Goal: Task Accomplishment & Management: Use online tool/utility

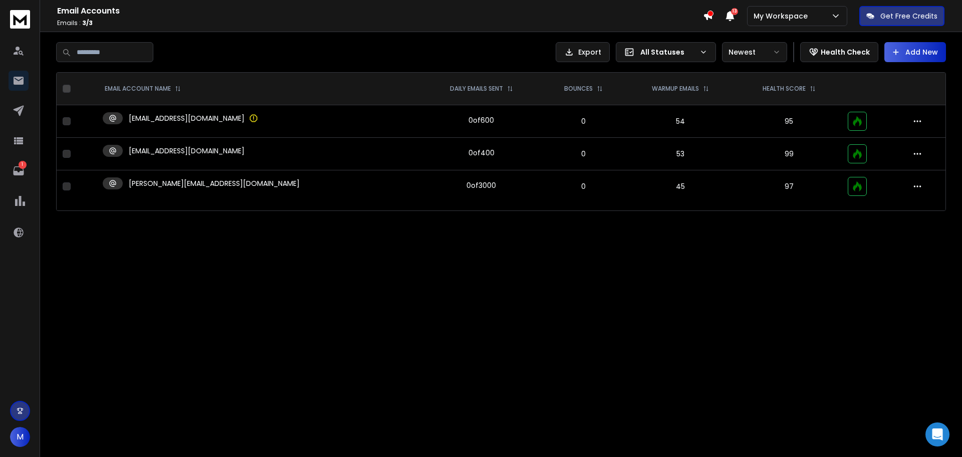
drag, startPoint x: 298, startPoint y: 327, endPoint x: 126, endPoint y: 102, distance: 283.6
click at [298, 327] on div "Your warmest leads are on your site – Turn visits into conversations Reach Out …" at bounding box center [481, 228] width 962 height 457
click at [250, 121] on icon at bounding box center [254, 119] width 8 height 8
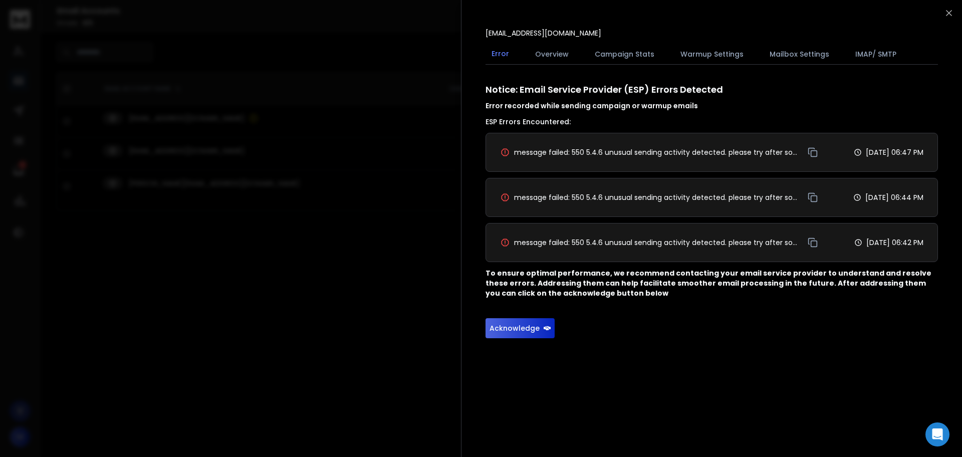
click at [538, 324] on button "Acknowledge" at bounding box center [520, 328] width 69 height 20
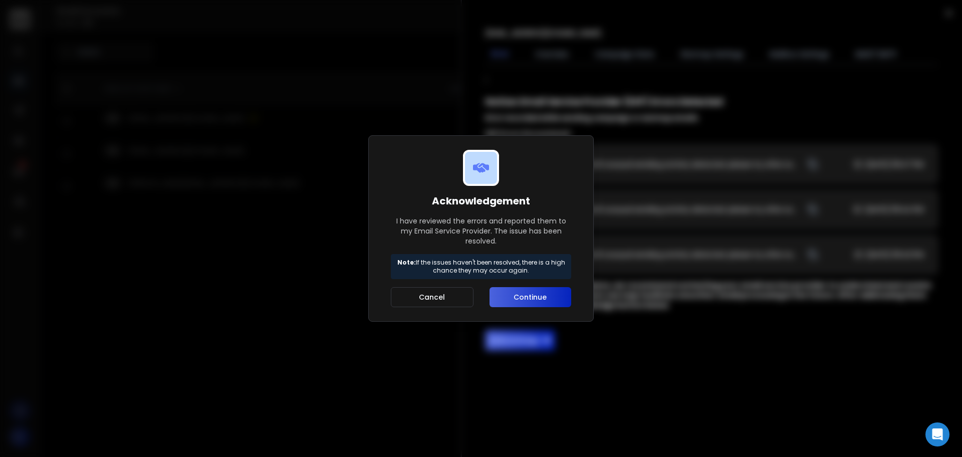
drag, startPoint x: 520, startPoint y: 301, endPoint x: 649, endPoint y: 328, distance: 131.6
click at [521, 302] on button "Continue" at bounding box center [531, 297] width 82 height 20
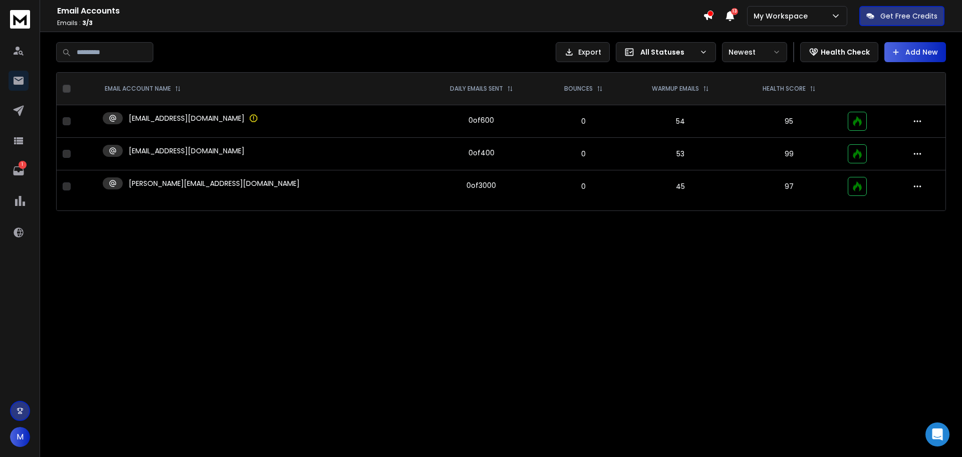
click at [551, 274] on div "Your warmest leads are on your site – Turn visits into conversations Reach Out …" at bounding box center [481, 228] width 962 height 457
click at [251, 118] on icon at bounding box center [254, 118] width 10 height 10
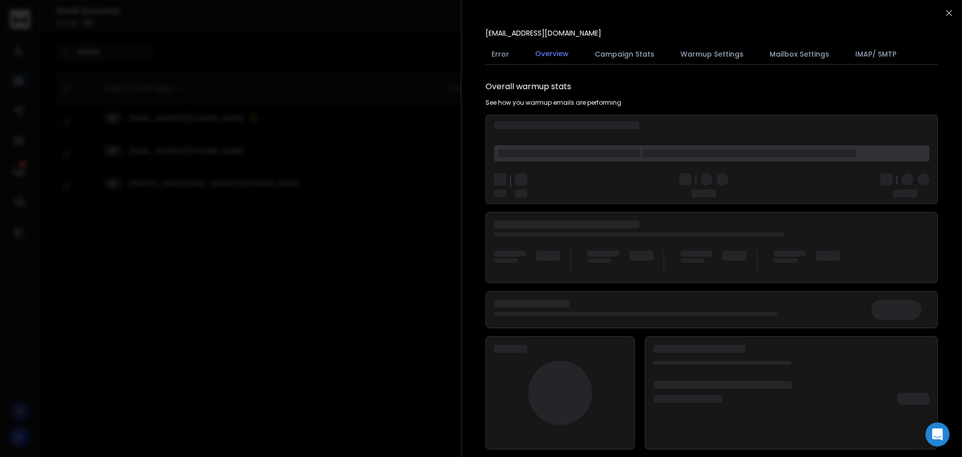
click at [351, 295] on div at bounding box center [481, 228] width 962 height 457
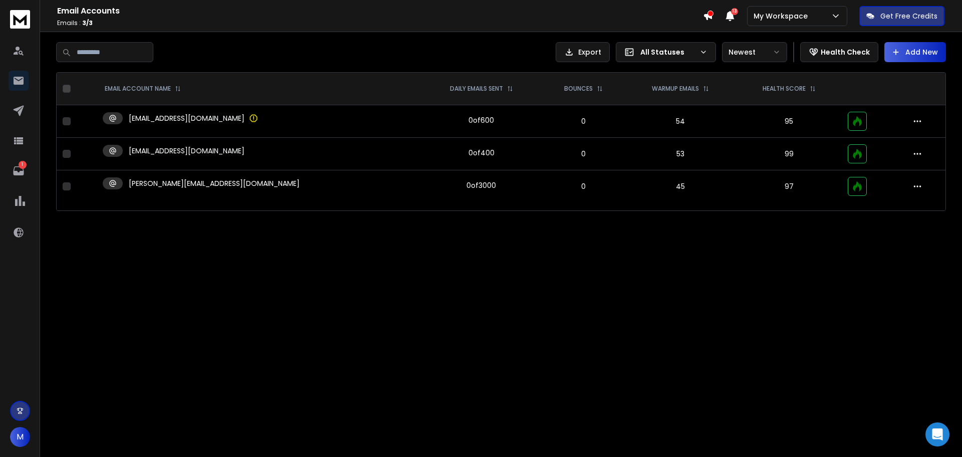
click at [377, 314] on div "Your warmest leads are on your site – Turn visits into conversations Reach Out …" at bounding box center [481, 228] width 962 height 457
click at [544, 361] on div "Your warmest leads are on your site – Turn visits into conversations Reach Out …" at bounding box center [481, 228] width 962 height 457
click at [33, 179] on div "1 M" at bounding box center [20, 228] width 40 height 457
click at [24, 175] on icon at bounding box center [19, 171] width 12 height 12
click at [16, 166] on icon at bounding box center [18, 170] width 11 height 9
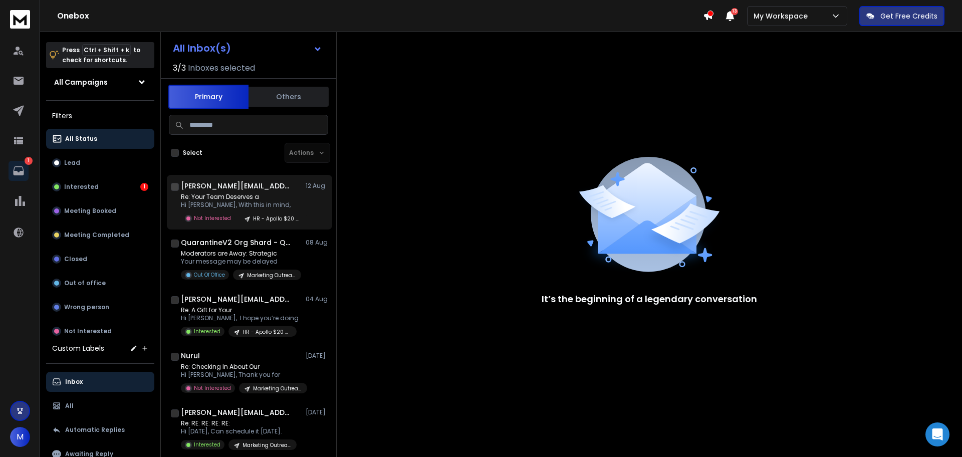
click at [293, 192] on div "[PERSON_NAME][EMAIL_ADDRESS][DOMAIN_NAME] +1 [DATE] Re: Your Team Deserves a Hi…" at bounding box center [254, 202] width 147 height 43
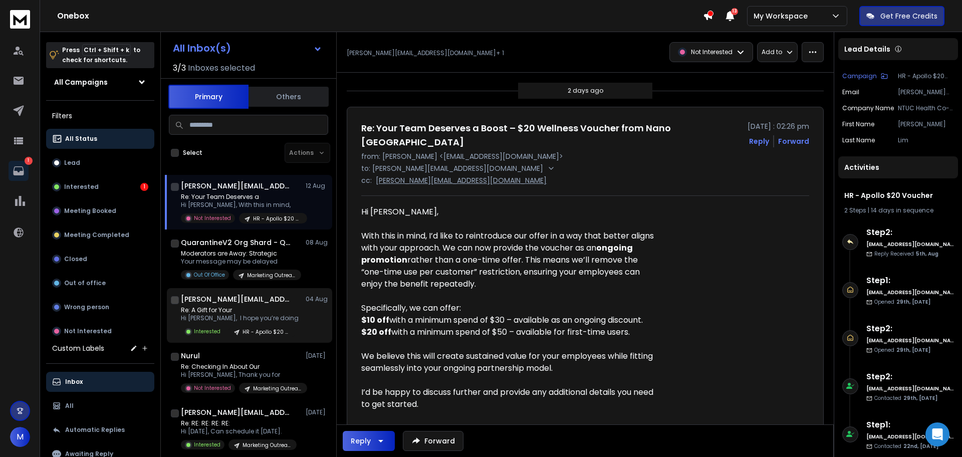
drag, startPoint x: 294, startPoint y: 305, endPoint x: 305, endPoint y: 314, distance: 13.9
click at [294, 305] on div "[PERSON_NAME][EMAIL_ADDRESS][DOMAIN_NAME] +1 [DATE] Re: A Gift for Your Hi [PER…" at bounding box center [254, 315] width 147 height 43
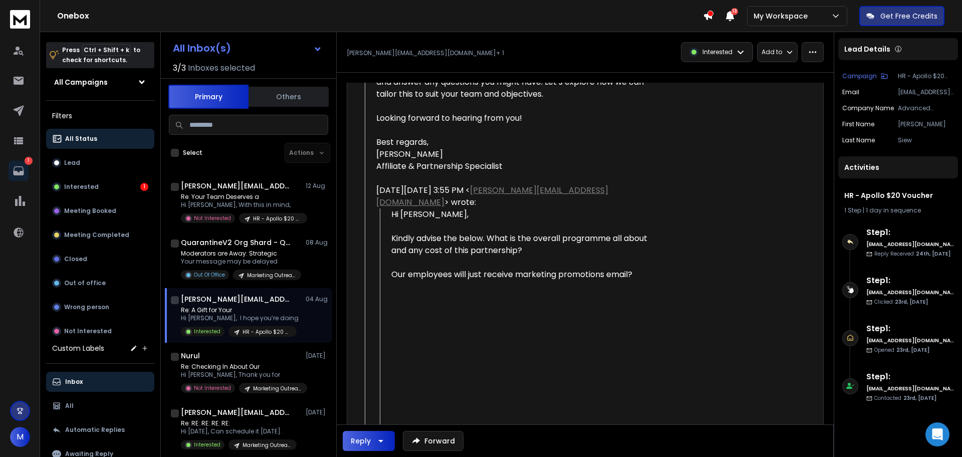
scroll to position [752, 0]
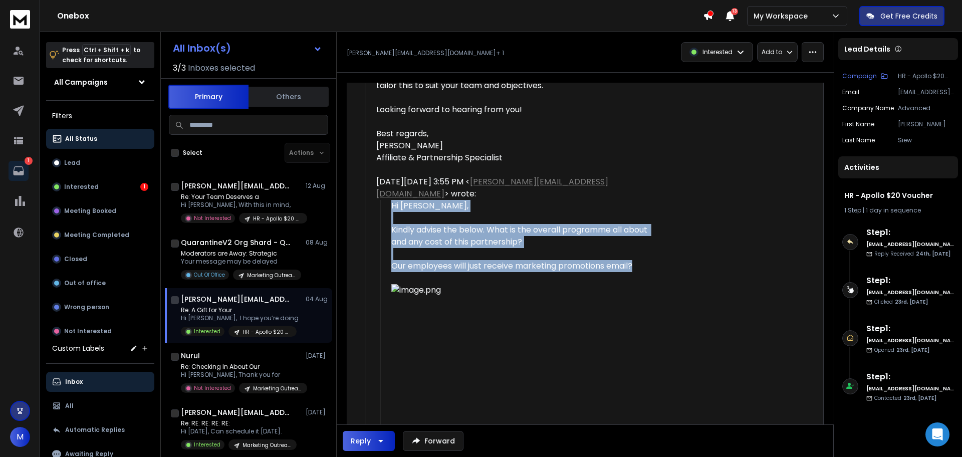
drag, startPoint x: 647, startPoint y: 279, endPoint x: 391, endPoint y: 213, distance: 264.5
click at [391, 213] on div "Hi [PERSON_NAME], Kindly advise the below. What is the overall programme all ab…" at bounding box center [522, 325] width 263 height 251
click at [580, 212] on div "Hi [PERSON_NAME]," at bounding box center [522, 206] width 263 height 12
drag, startPoint x: 652, startPoint y: 273, endPoint x: 430, endPoint y: 220, distance: 228.3
click at [430, 220] on div "Hi [PERSON_NAME], Kindly advise the below. What is the overall programme all ab…" at bounding box center [522, 325] width 263 height 251
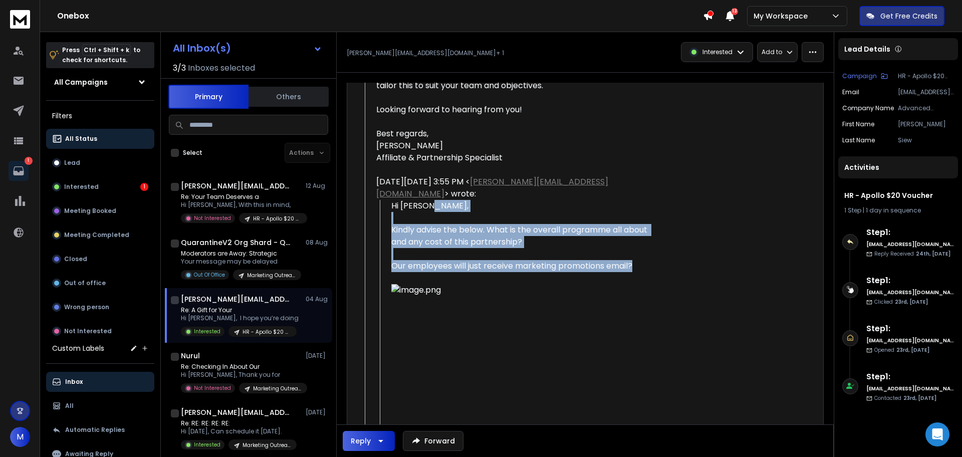
click at [521, 212] on div "Hi [PERSON_NAME]," at bounding box center [522, 206] width 263 height 12
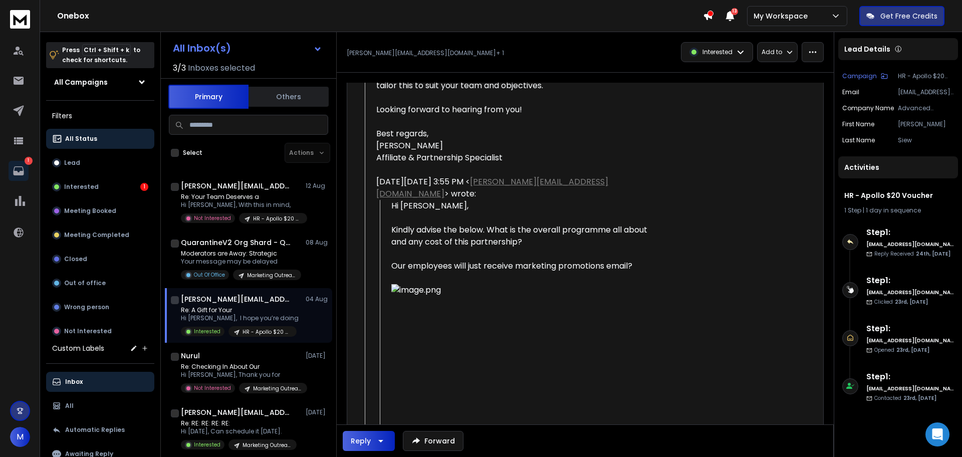
drag, startPoint x: 662, startPoint y: 285, endPoint x: 475, endPoint y: 285, distance: 187.4
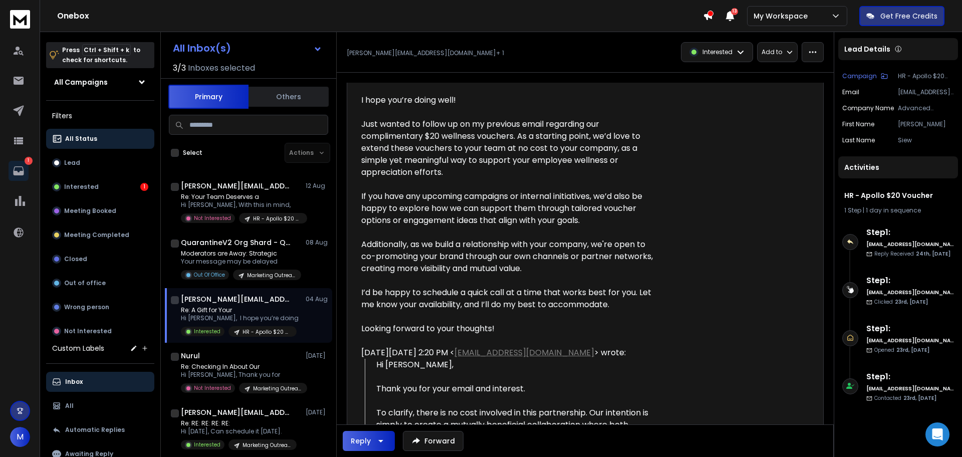
scroll to position [125, 0]
